Goal: Information Seeking & Learning: Learn about a topic

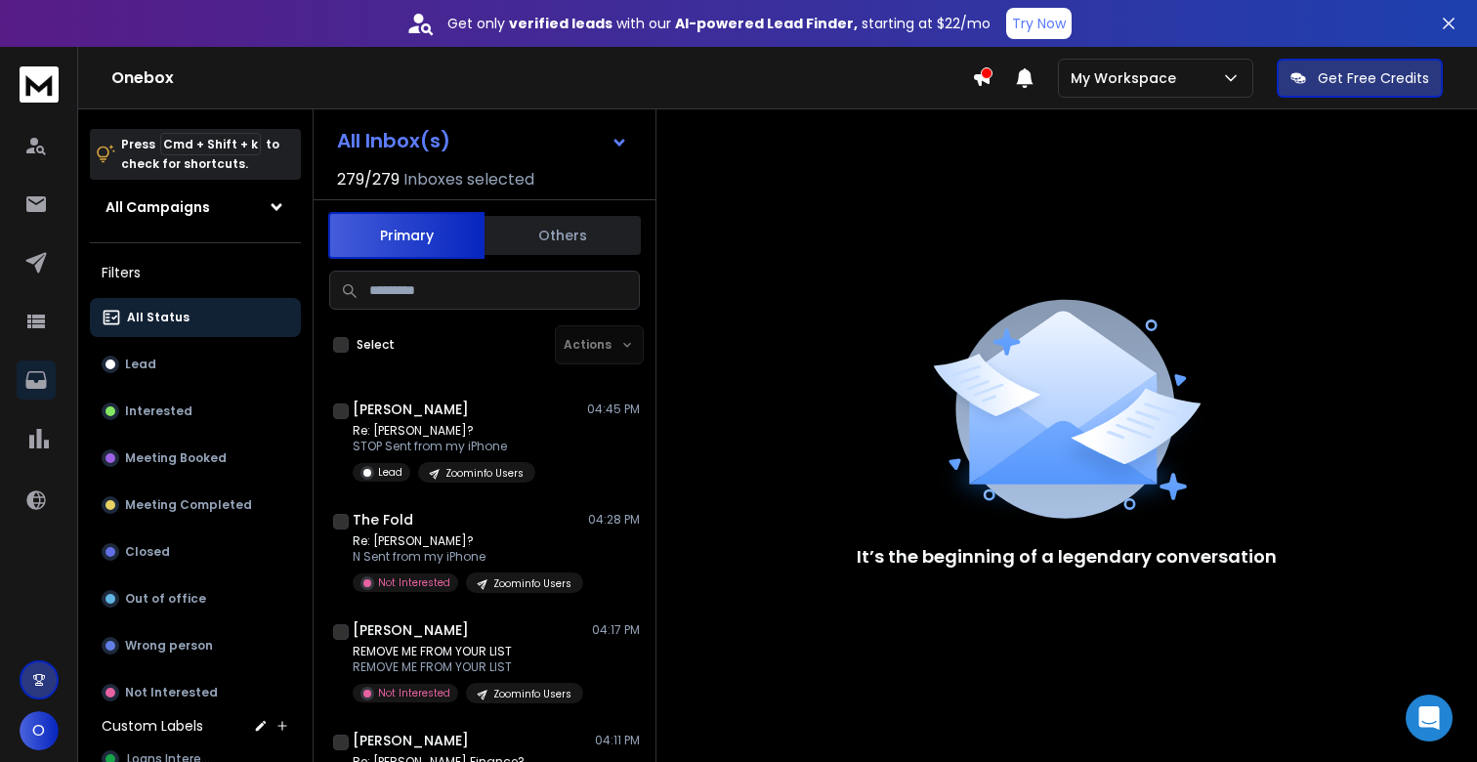
drag, startPoint x: 0, startPoint y: 0, endPoint x: 553, endPoint y: 226, distance: 597.3
click at [553, 226] on button "Others" at bounding box center [563, 235] width 156 height 43
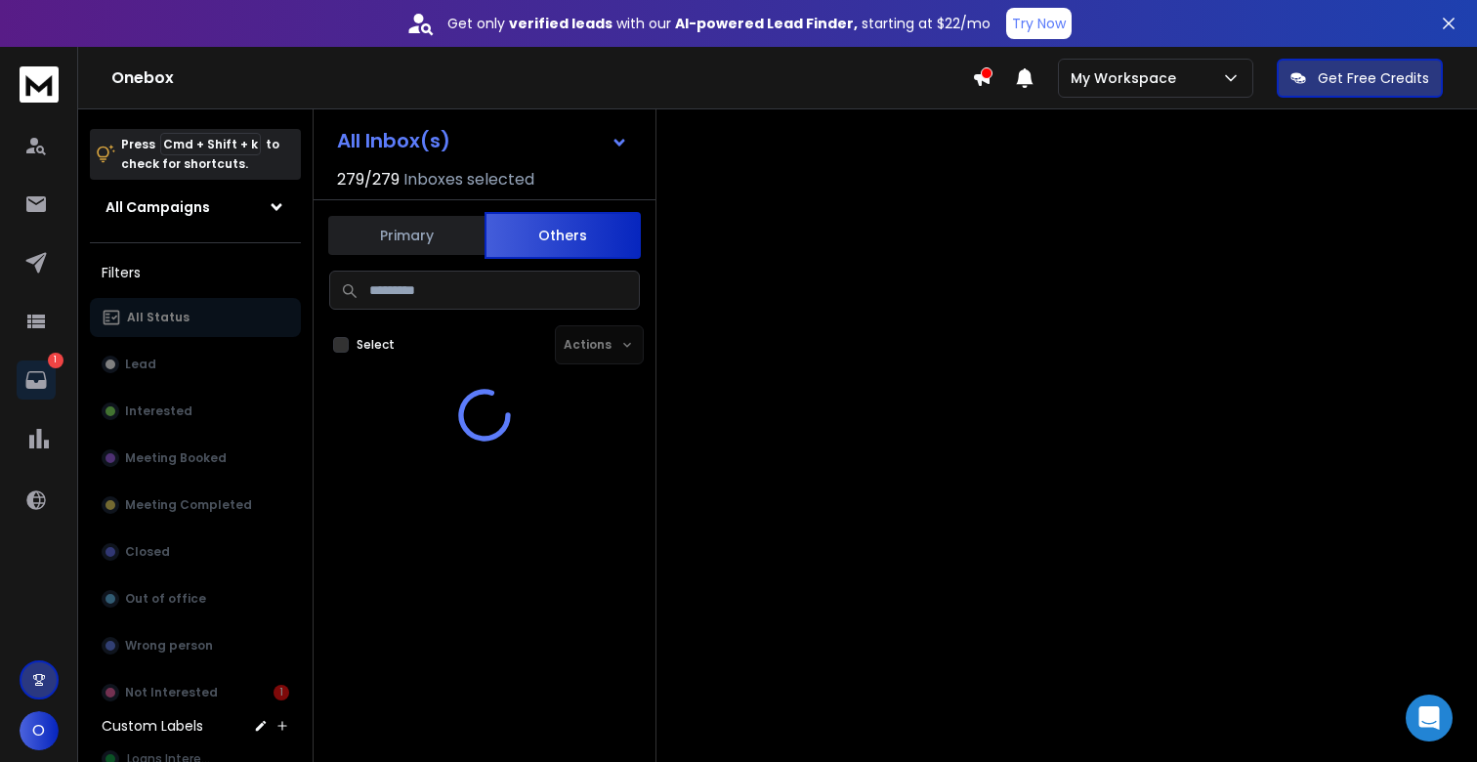
click at [419, 245] on button "Primary" at bounding box center [406, 235] width 156 height 43
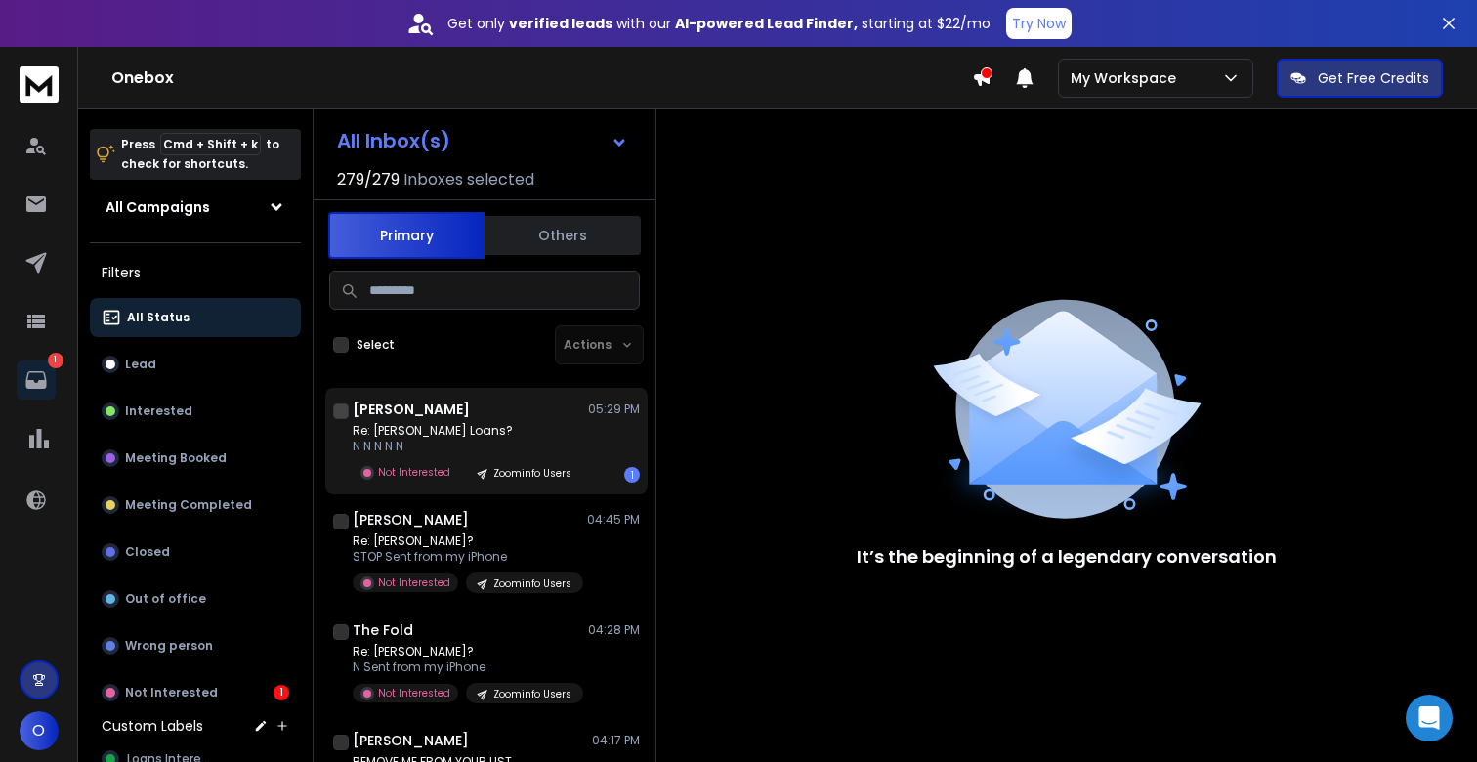
click at [492, 440] on p "N N N N N" at bounding box center [468, 447] width 231 height 16
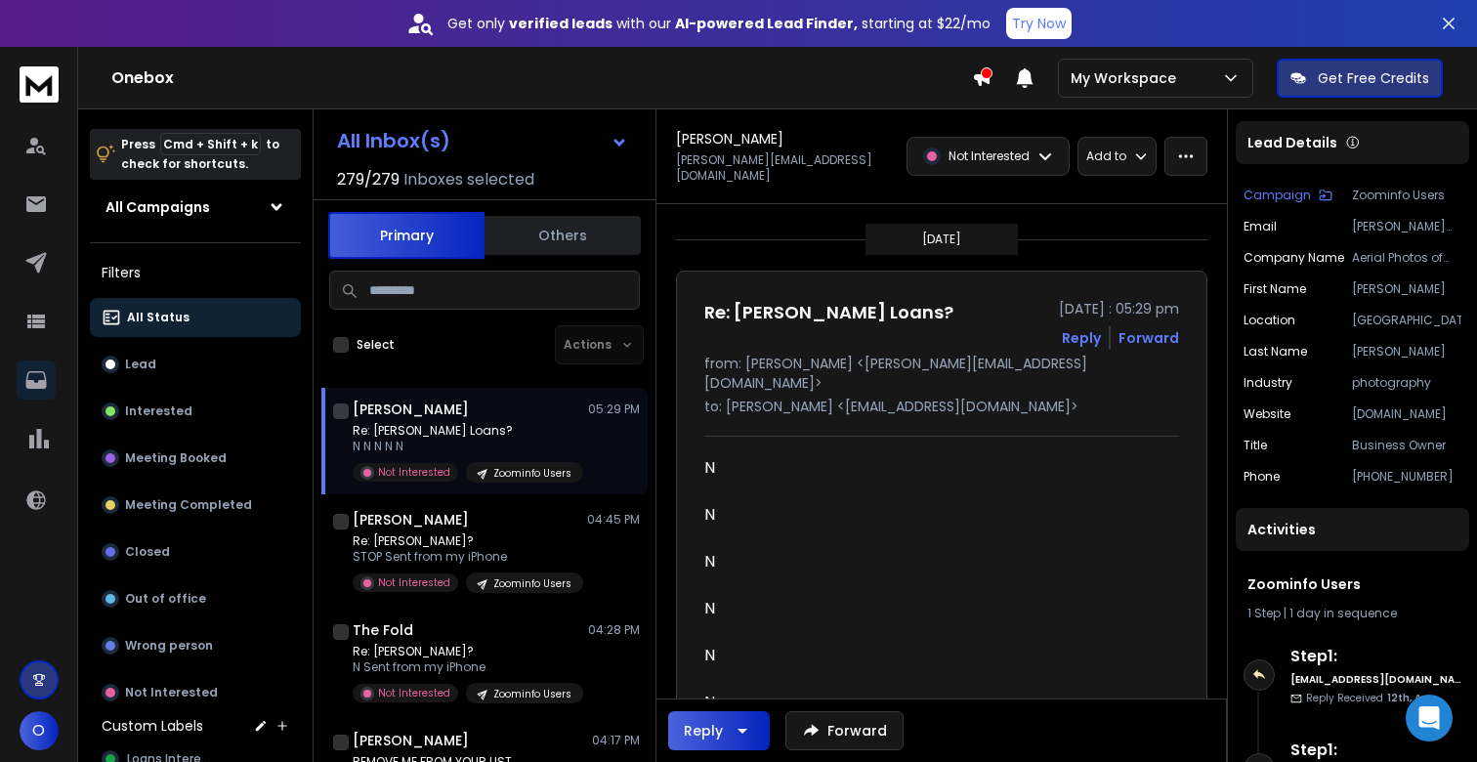
click at [601, 239] on button "Others" at bounding box center [563, 235] width 156 height 43
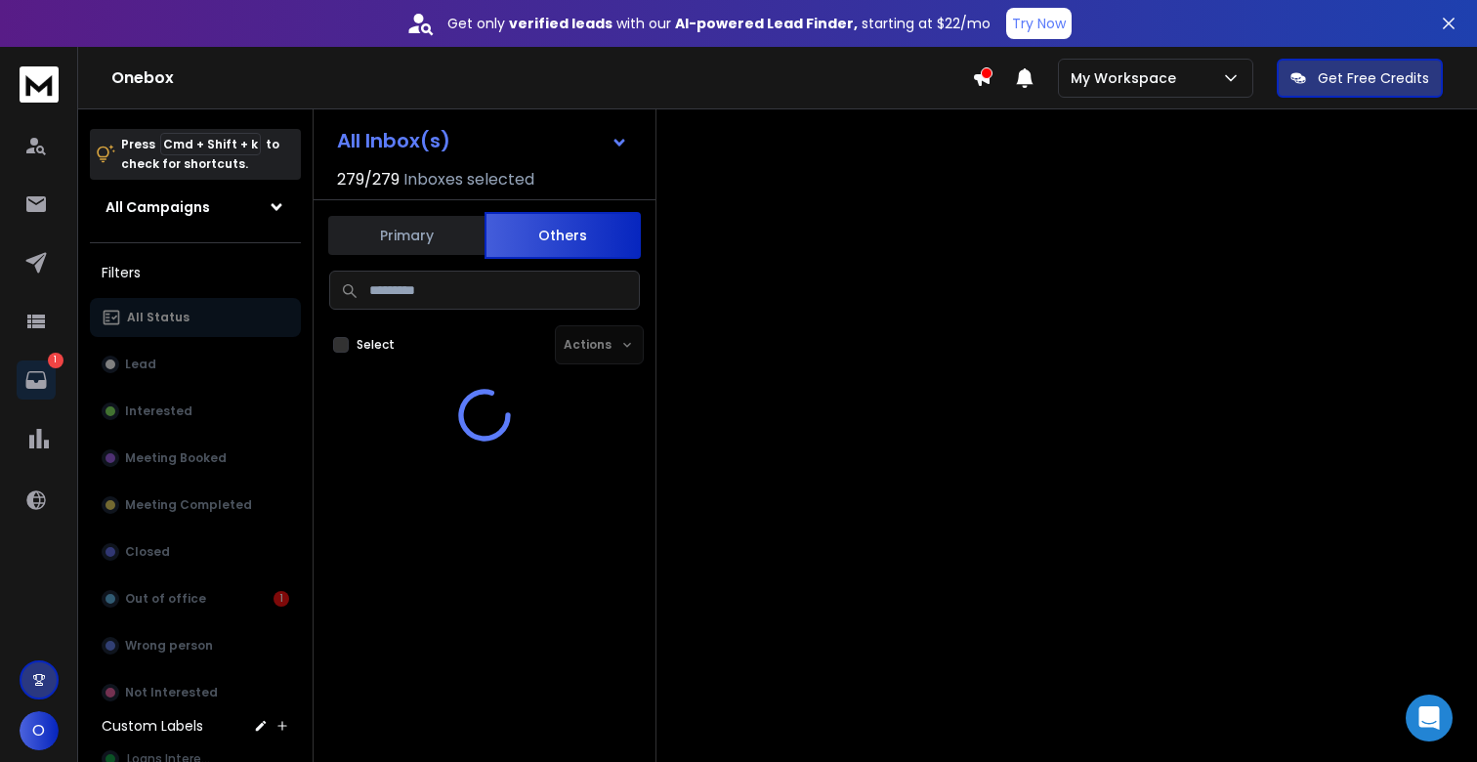
click at [454, 246] on button "Primary" at bounding box center [406, 235] width 156 height 43
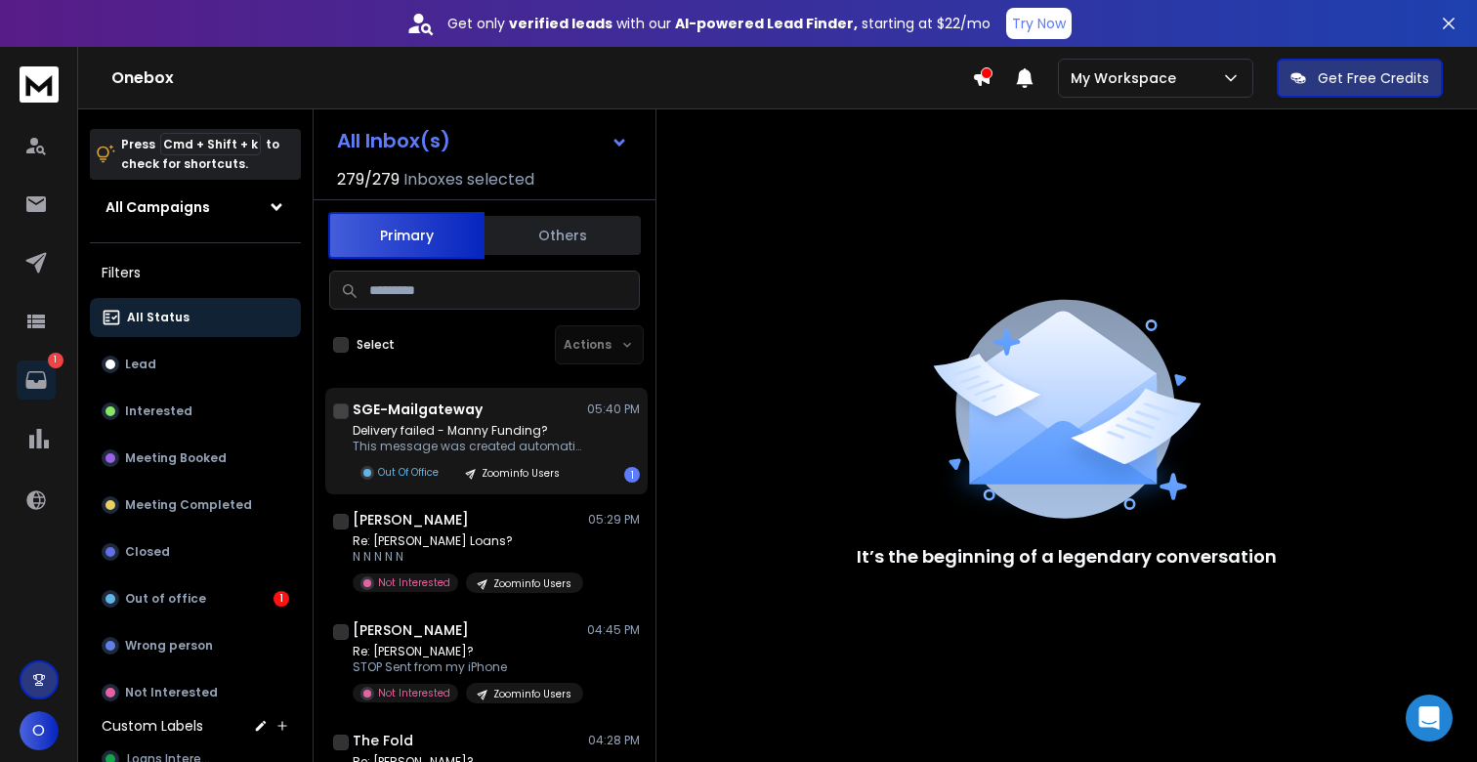
click at [522, 392] on div "SGE-Mailgateway 05:40 PM Delivery failed - Manny Funding? This message was crea…" at bounding box center [486, 441] width 322 height 107
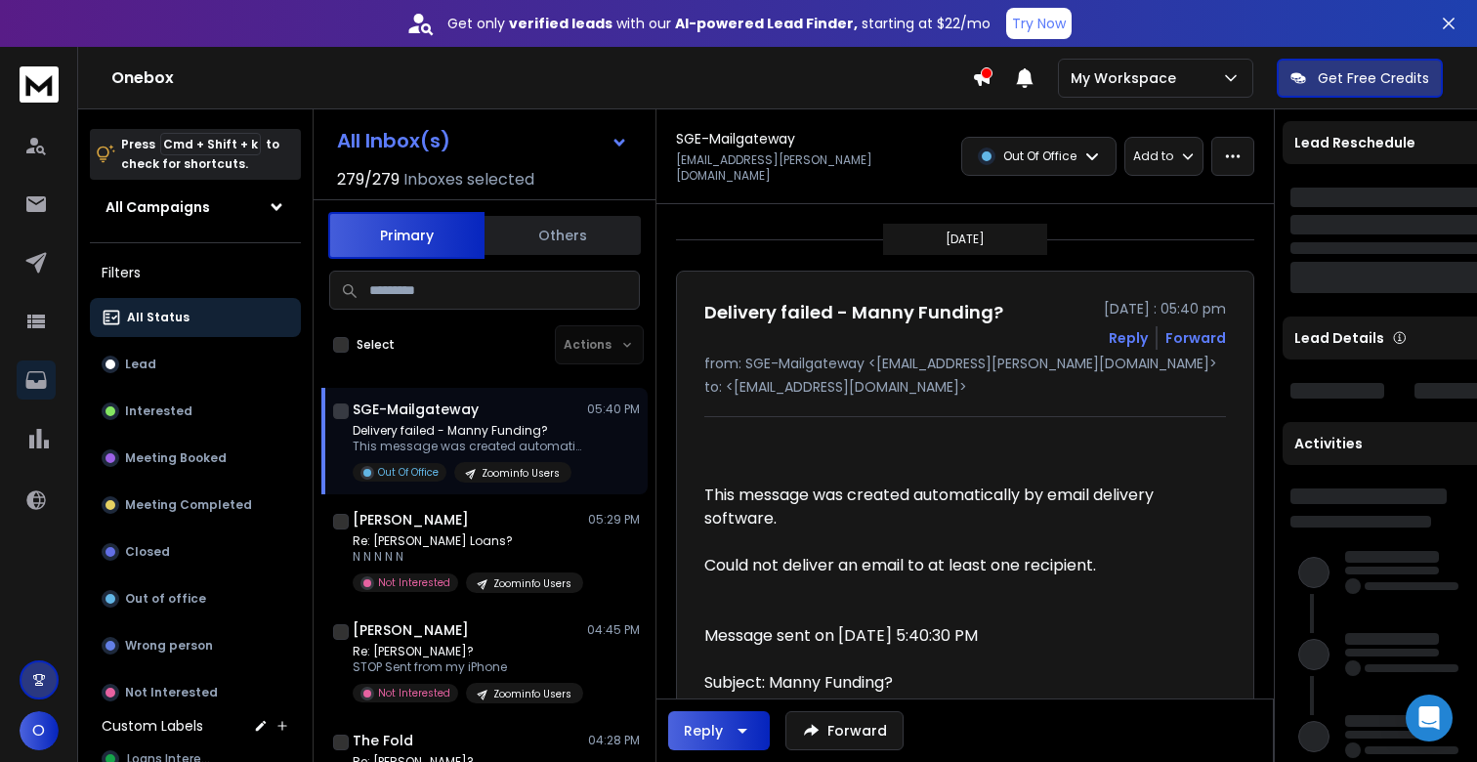
click at [528, 238] on button "Others" at bounding box center [563, 235] width 156 height 43
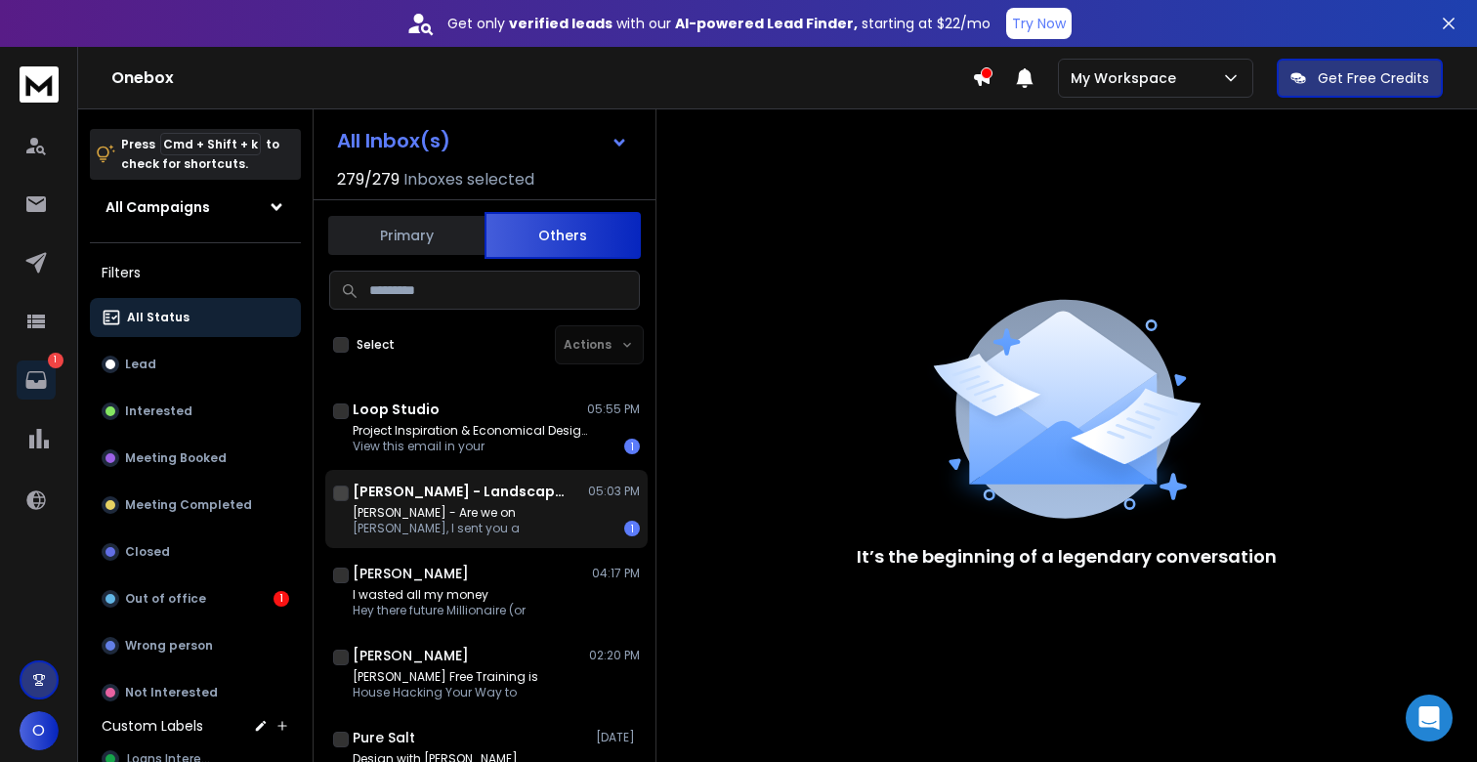
click at [513, 546] on div "[PERSON_NAME] - Landscape & Hardscape Contractor Marketing 05:03 PM [PERSON_NAM…" at bounding box center [486, 509] width 322 height 78
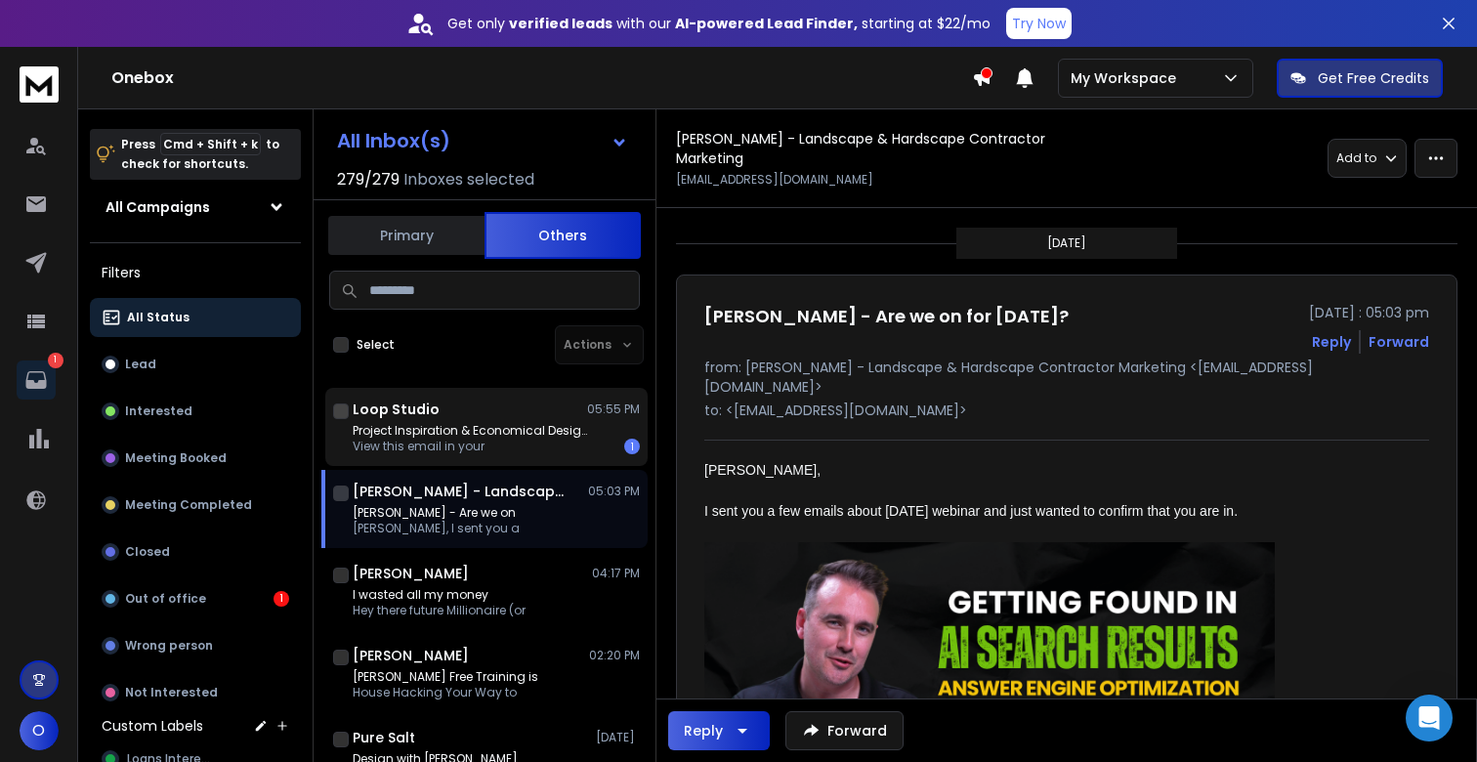
click at [518, 424] on p "Project Inspiration & Economical Design" at bounding box center [470, 431] width 235 height 16
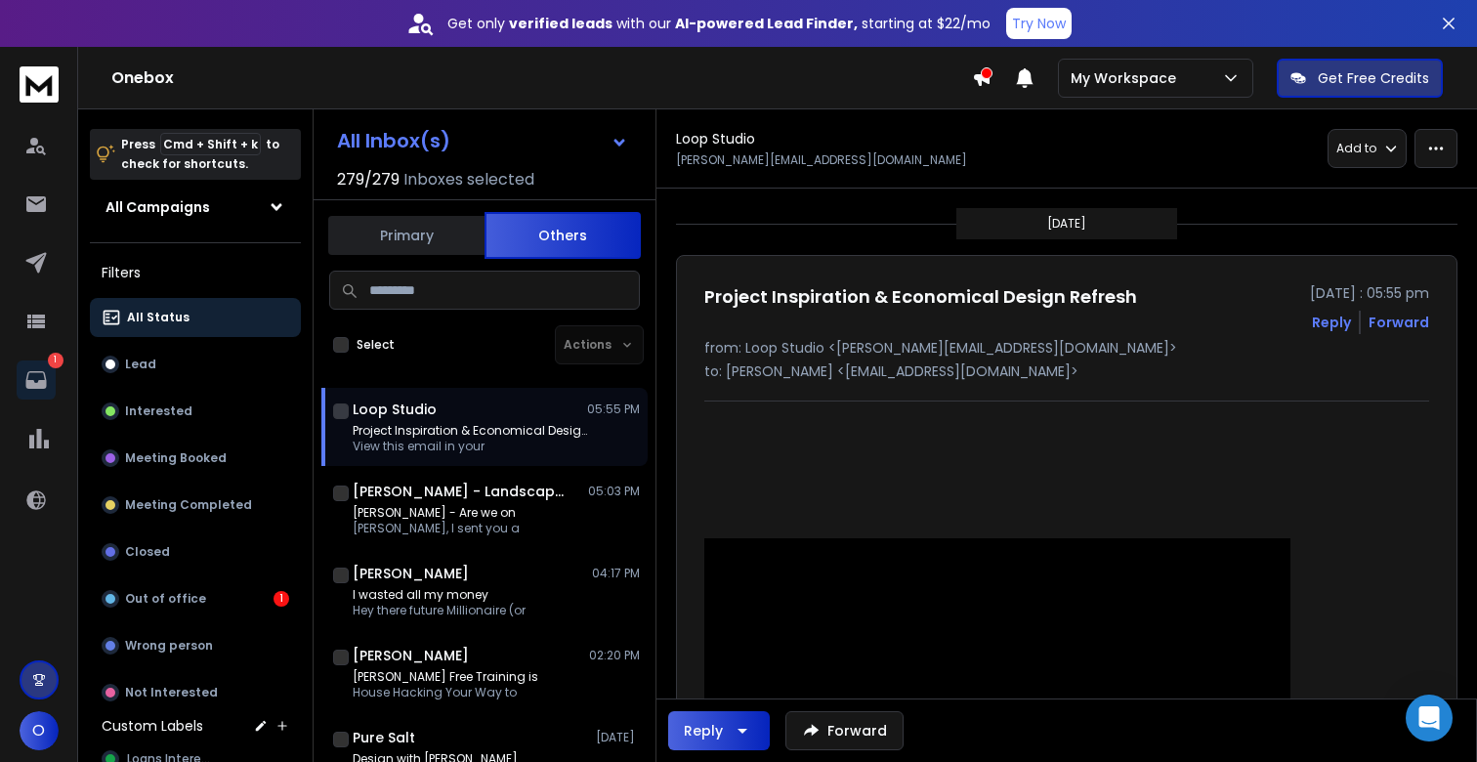
click at [377, 192] on div "All Inbox(s) 279 / 279 Inboxes selected Primary Others Select Actions Loop Stud…" at bounding box center [485, 490] width 342 height 762
click at [378, 214] on button "Primary" at bounding box center [406, 235] width 156 height 43
